Goal: Information Seeking & Learning: Find specific fact

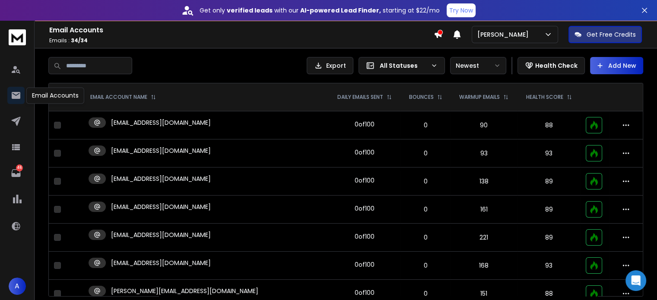
click at [21, 39] on img at bounding box center [17, 37] width 17 height 16
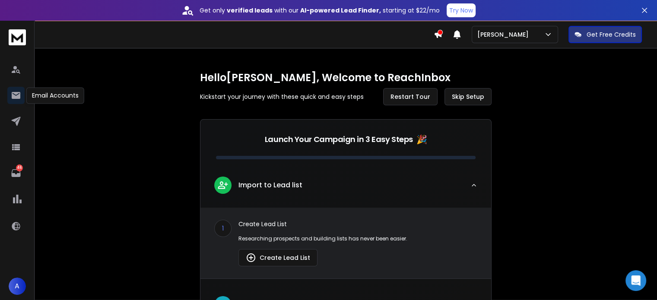
click at [15, 102] on link at bounding box center [15, 95] width 17 height 17
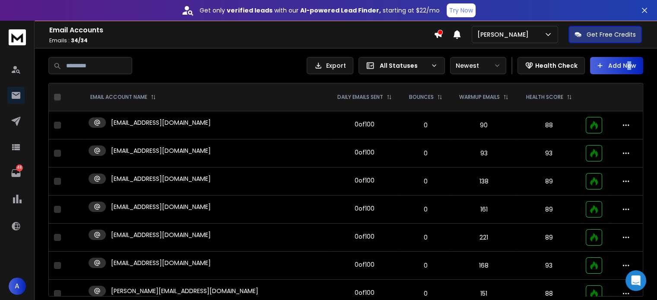
click at [629, 74] on div "Export All Statuses Newest Health Check Add New EMAIL ACCOUNT NAME DAILY EMAILS…" at bounding box center [345, 177] width 595 height 240
click at [627, 67] on button "Add New" at bounding box center [616, 65] width 53 height 17
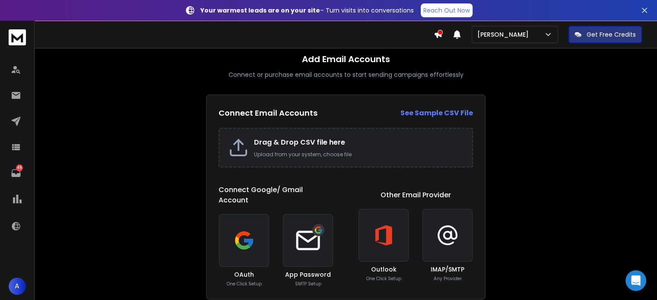
scroll to position [16, 0]
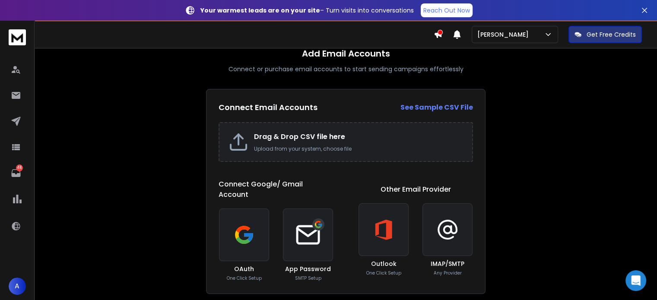
click at [18, 42] on img at bounding box center [17, 37] width 17 height 16
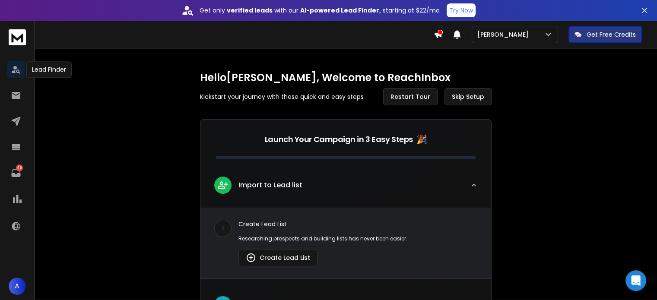
click at [17, 67] on icon at bounding box center [16, 69] width 10 height 10
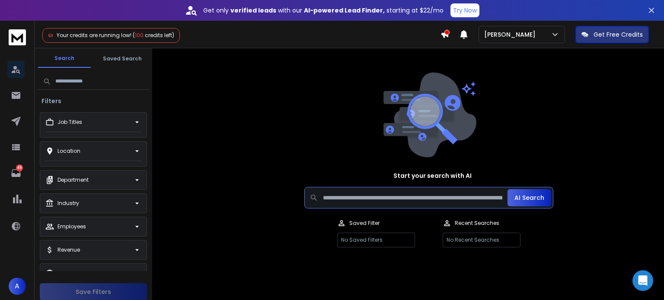
click at [80, 122] on p "Job Titles" at bounding box center [69, 122] width 25 height 7
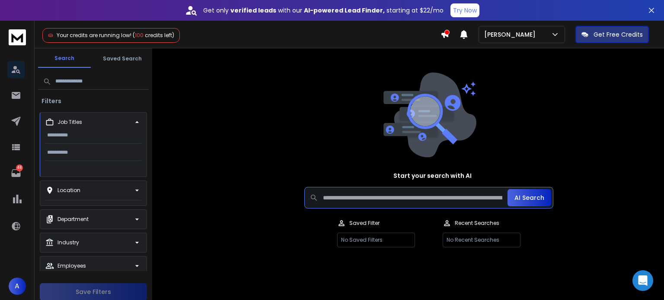
click at [79, 124] on p "Job Titles" at bounding box center [69, 122] width 25 height 7
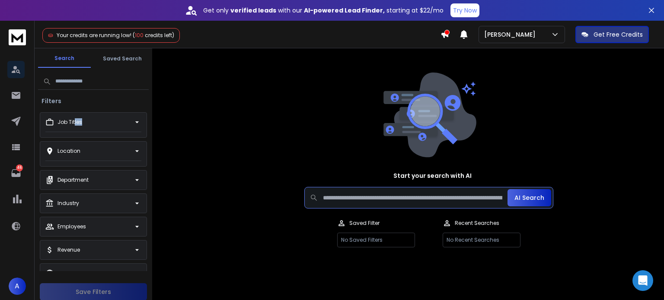
click at [74, 126] on div "Job Titles" at bounding box center [93, 125] width 107 height 26
click at [71, 129] on div "Job Titles" at bounding box center [93, 125] width 107 height 26
click at [78, 128] on div "Job Titles" at bounding box center [93, 125] width 107 height 26
click at [95, 124] on div "Job Titles" at bounding box center [93, 122] width 96 height 9
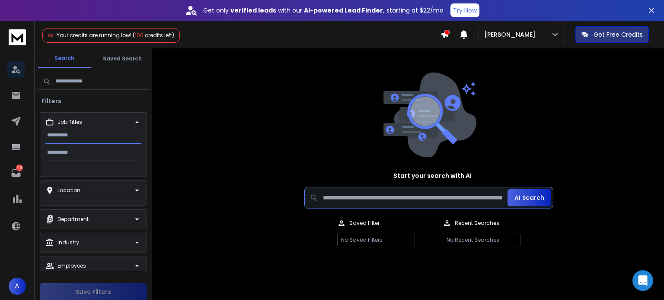
click at [82, 133] on input at bounding box center [93, 135] width 96 height 17
type input "**********"
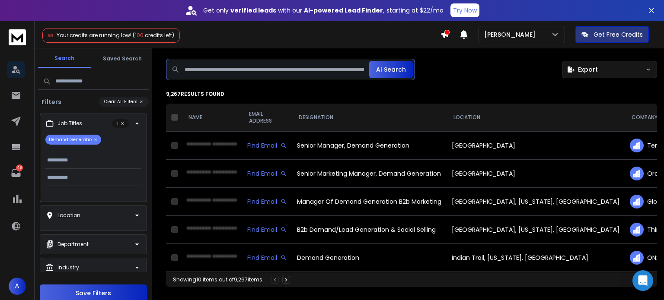
click at [93, 138] on icon at bounding box center [95, 140] width 4 height 4
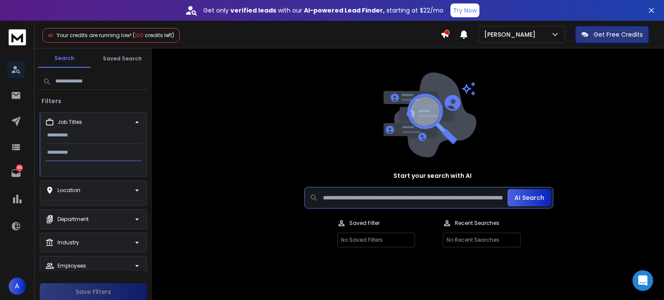
click at [89, 149] on input at bounding box center [93, 152] width 96 height 17
type input "**********"
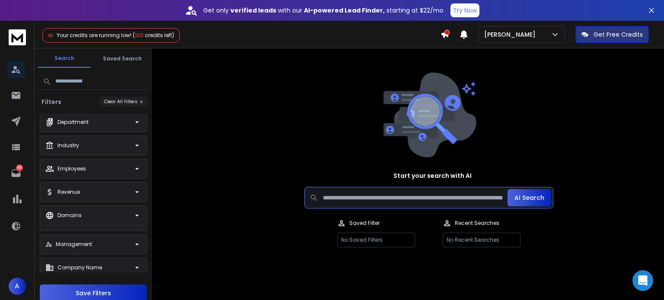
scroll to position [160, 0]
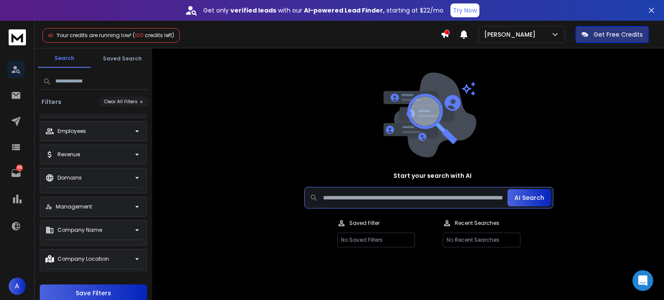
click at [105, 296] on button "Save Filters" at bounding box center [93, 293] width 107 height 17
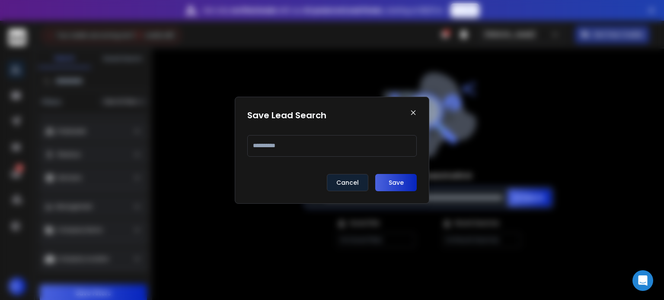
click at [343, 187] on button "Cancel" at bounding box center [347, 182] width 41 height 17
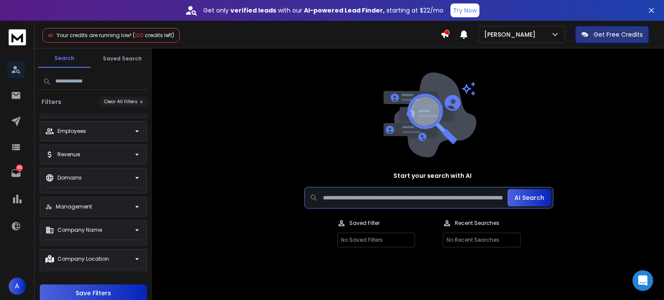
scroll to position [0, 0]
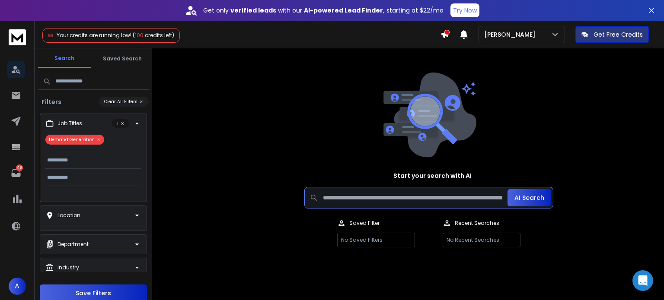
click at [395, 204] on textarea at bounding box center [412, 197] width 179 height 17
click at [97, 140] on icon at bounding box center [98, 140] width 3 height 3
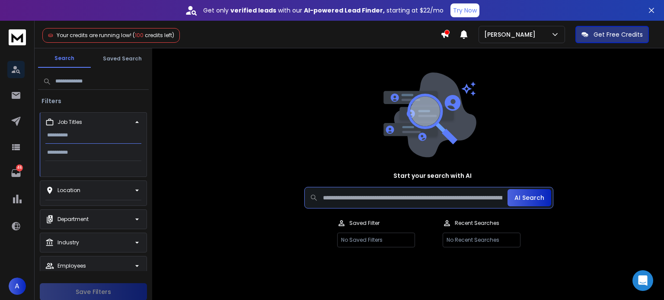
click at [97, 140] on input at bounding box center [93, 135] width 96 height 17
type input "**********"
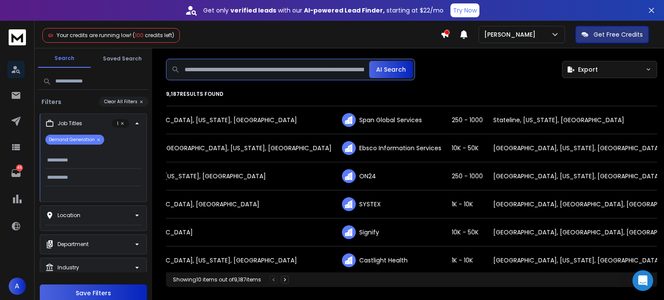
scroll to position [143, 429]
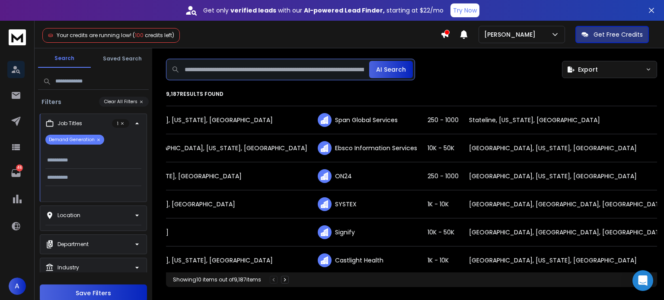
drag, startPoint x: 283, startPoint y: 273, endPoint x: 562, endPoint y: 287, distance: 280.0
click at [562, 287] on div "Showing 10 items out of 9,187 items" at bounding box center [411, 280] width 491 height 15
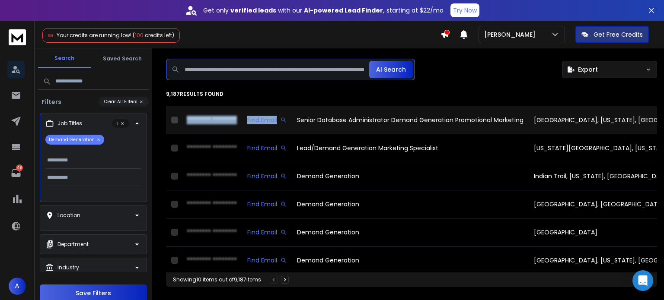
drag, startPoint x: 185, startPoint y: 106, endPoint x: 278, endPoint y: 113, distance: 93.2
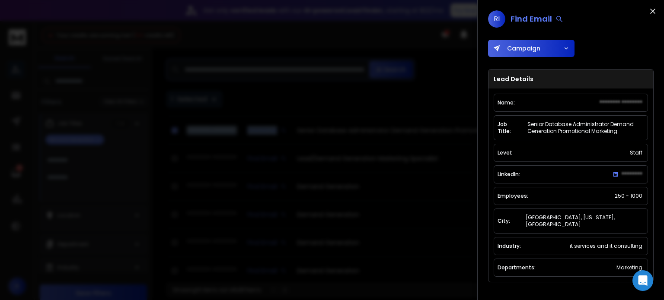
click at [651, 8] on icon "button" at bounding box center [652, 11] width 9 height 9
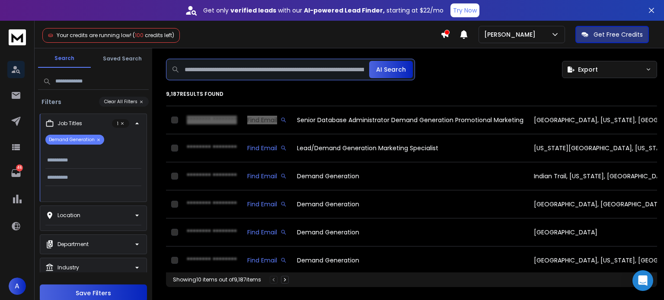
scroll to position [144, 0]
click at [459, 90] on div "AI Search Export 9,187 results found NAME EMAIL ADDRESS DESIGNATION LOCATION CO…" at bounding box center [411, 191] width 491 height 265
click at [230, 29] on div "Your credits are running low! ( 100 credits left)" at bounding box center [244, 34] width 391 height 16
click at [233, 34] on div "Your credits are running low! ( 100 credits left)" at bounding box center [244, 34] width 391 height 16
click at [234, 34] on div "Your credits are running low! ( 100 credits left)" at bounding box center [244, 34] width 391 height 16
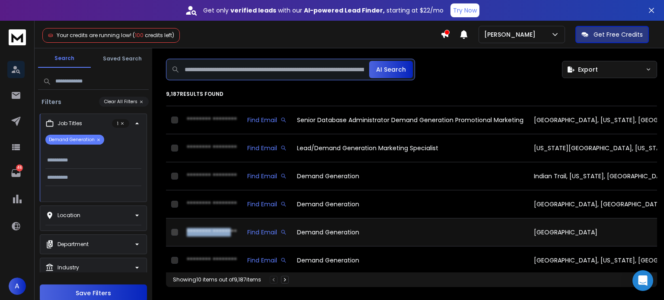
drag, startPoint x: 232, startPoint y: 219, endPoint x: 184, endPoint y: 227, distance: 48.7
click at [184, 227] on td "******** ********" at bounding box center [212, 233] width 61 height 28
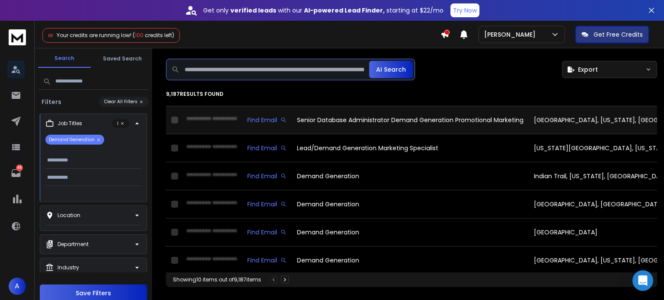
click at [213, 116] on span "******** ********" at bounding box center [212, 120] width 50 height 9
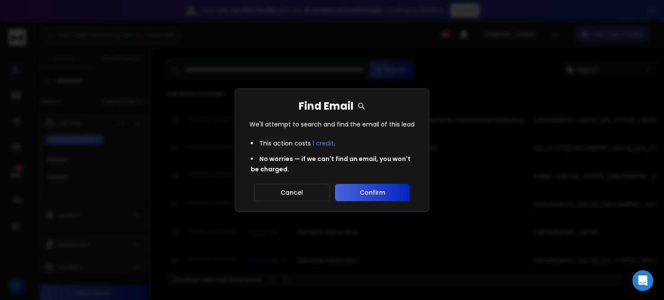
click at [344, 194] on button "Confirm" at bounding box center [372, 192] width 75 height 17
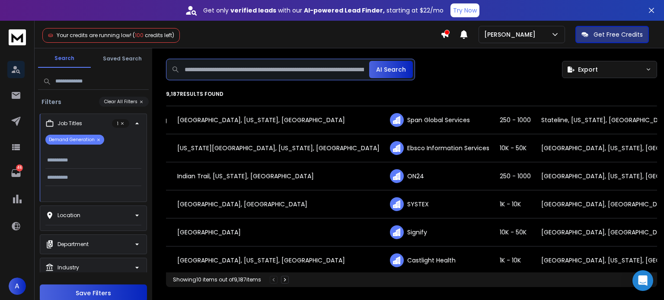
scroll to position [144, 432]
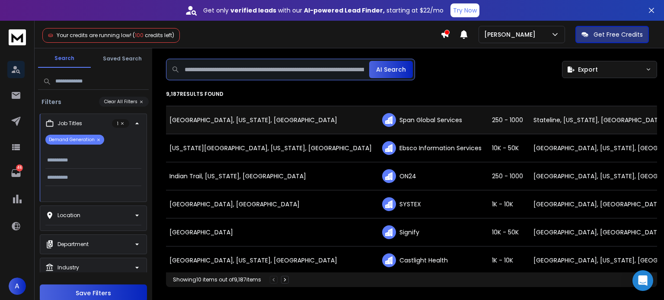
click at [382, 115] on div "Span Global Services" at bounding box center [431, 120] width 99 height 14
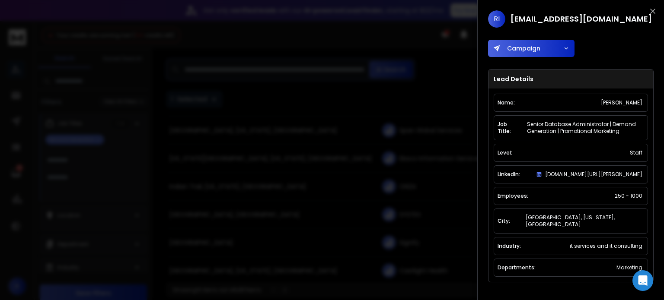
click at [564, 175] on span "[DOMAIN_NAME][URL][PERSON_NAME]" at bounding box center [593, 174] width 97 height 7
click at [536, 174] on icon at bounding box center [538, 174] width 5 height 5
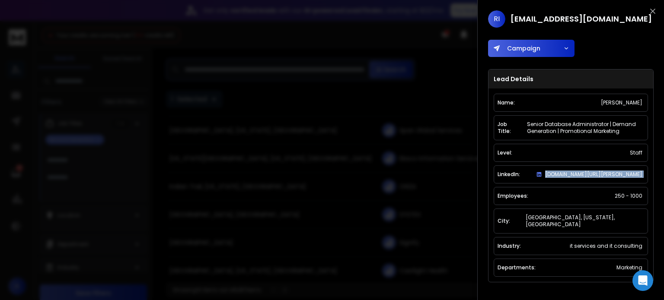
click at [536, 174] on icon at bounding box center [538, 174] width 5 height 5
click at [555, 176] on span "[DOMAIN_NAME][URL][PERSON_NAME]" at bounding box center [593, 174] width 97 height 7
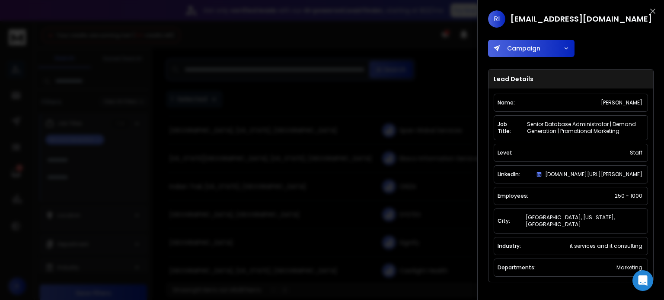
click at [535, 180] on div "[DOMAIN_NAME][URL][PERSON_NAME]" at bounding box center [589, 174] width 109 height 10
click at [505, 182] on div "LinkedIn: [DOMAIN_NAME][URL][PERSON_NAME]" at bounding box center [571, 175] width 154 height 18
click at [523, 175] on div "LinkedIn: [DOMAIN_NAME][URL][PERSON_NAME]" at bounding box center [571, 175] width 154 height 18
click at [580, 20] on h1 "[EMAIL_ADDRESS][DOMAIN_NAME]" at bounding box center [580, 19] width 141 height 12
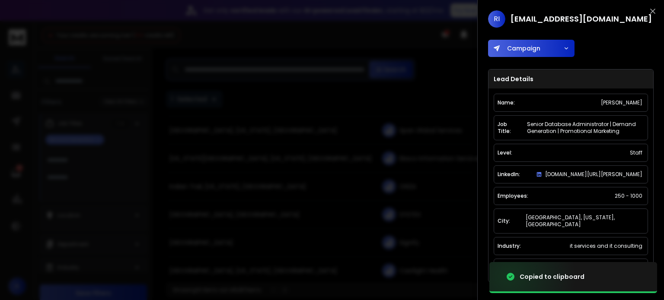
click at [553, 176] on span "[DOMAIN_NAME][URL][PERSON_NAME]" at bounding box center [593, 174] width 97 height 7
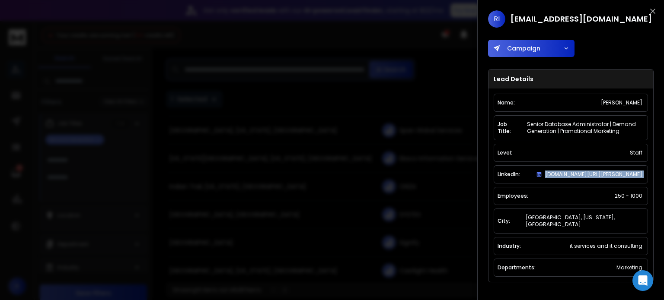
copy span "[DOMAIN_NAME][URL][PERSON_NAME]"
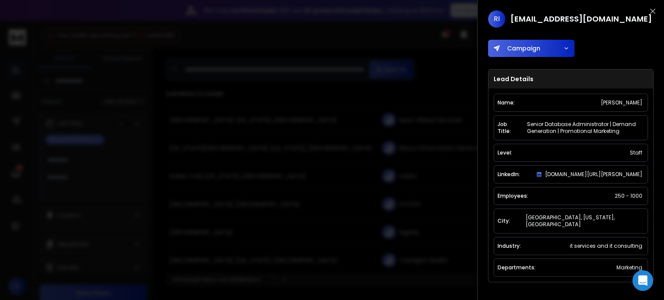
click at [274, 207] on div at bounding box center [332, 150] width 664 height 300
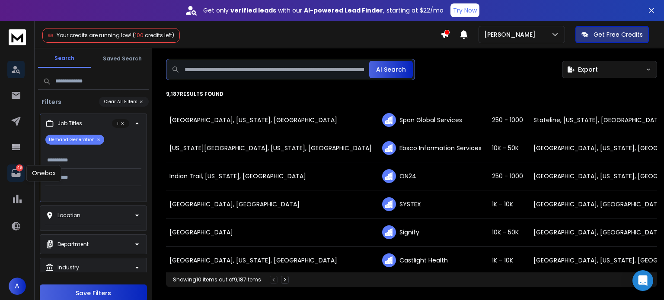
click at [18, 167] on p "46" at bounding box center [19, 168] width 7 height 7
